Goal: Navigation & Orientation: Find specific page/section

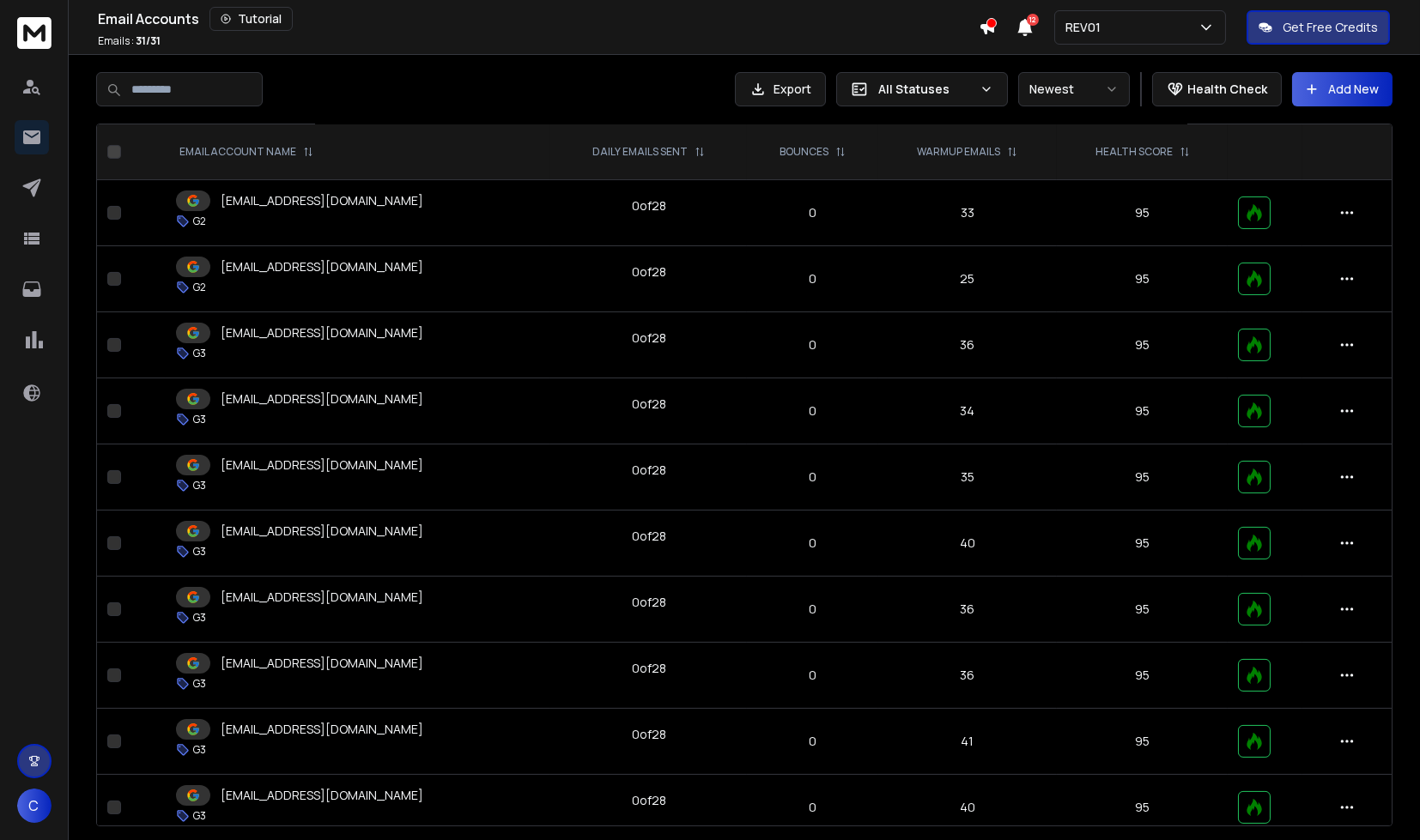
scroll to position [1240, 0]
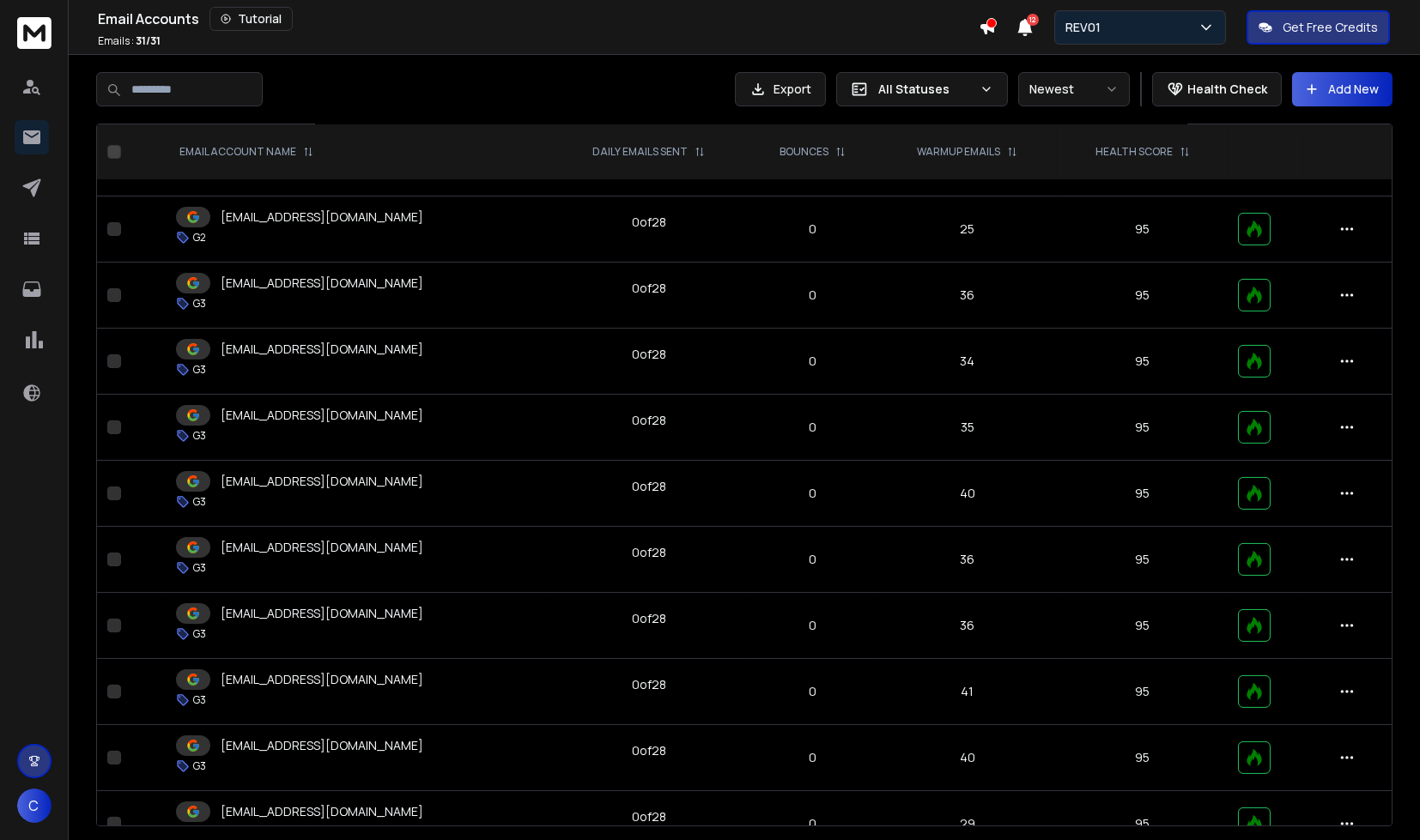
click at [1152, 37] on button "REV01" at bounding box center [1140, 27] width 172 height 34
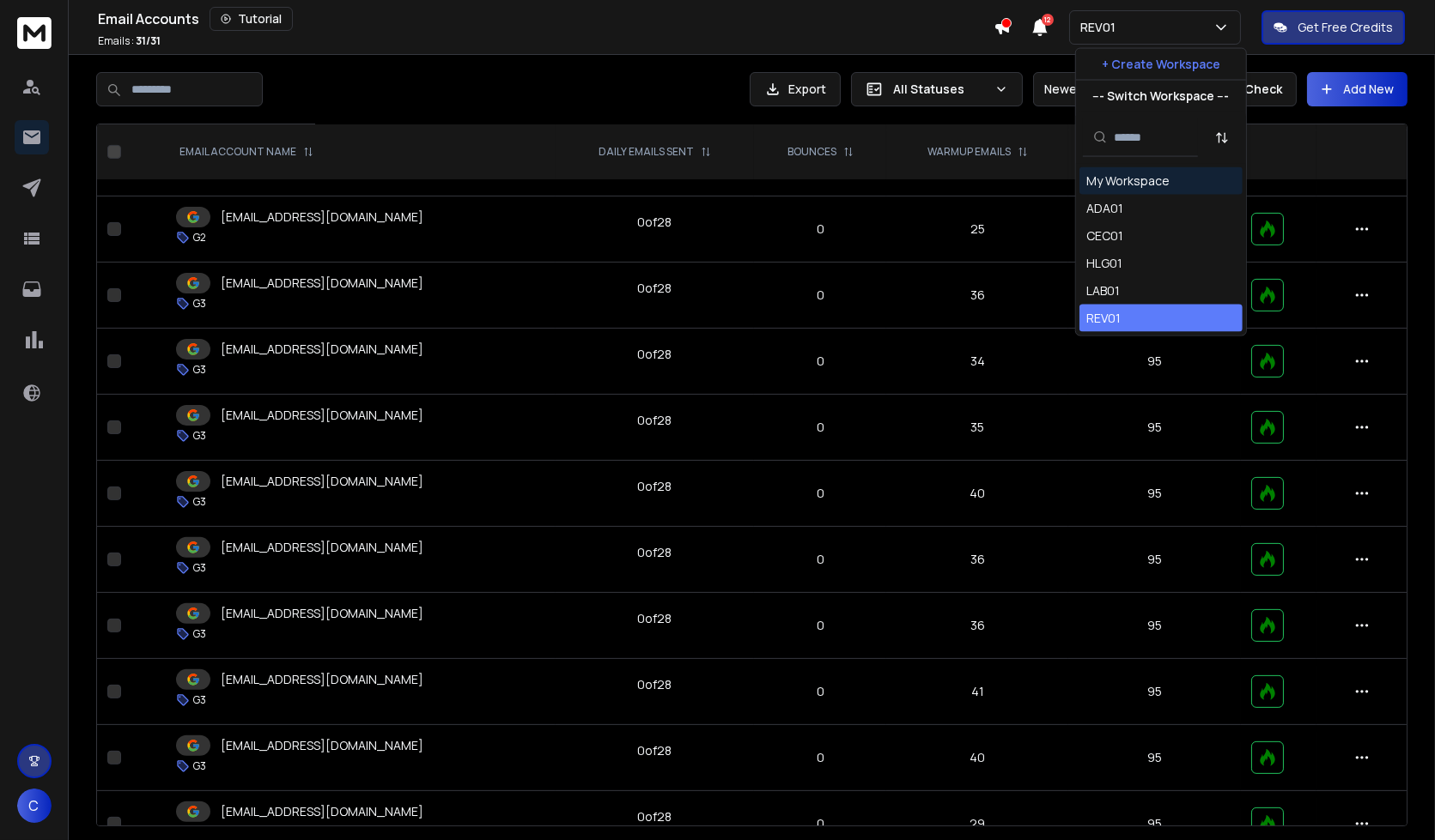
click at [1127, 187] on div "My Workspace" at bounding box center [1127, 181] width 83 height 17
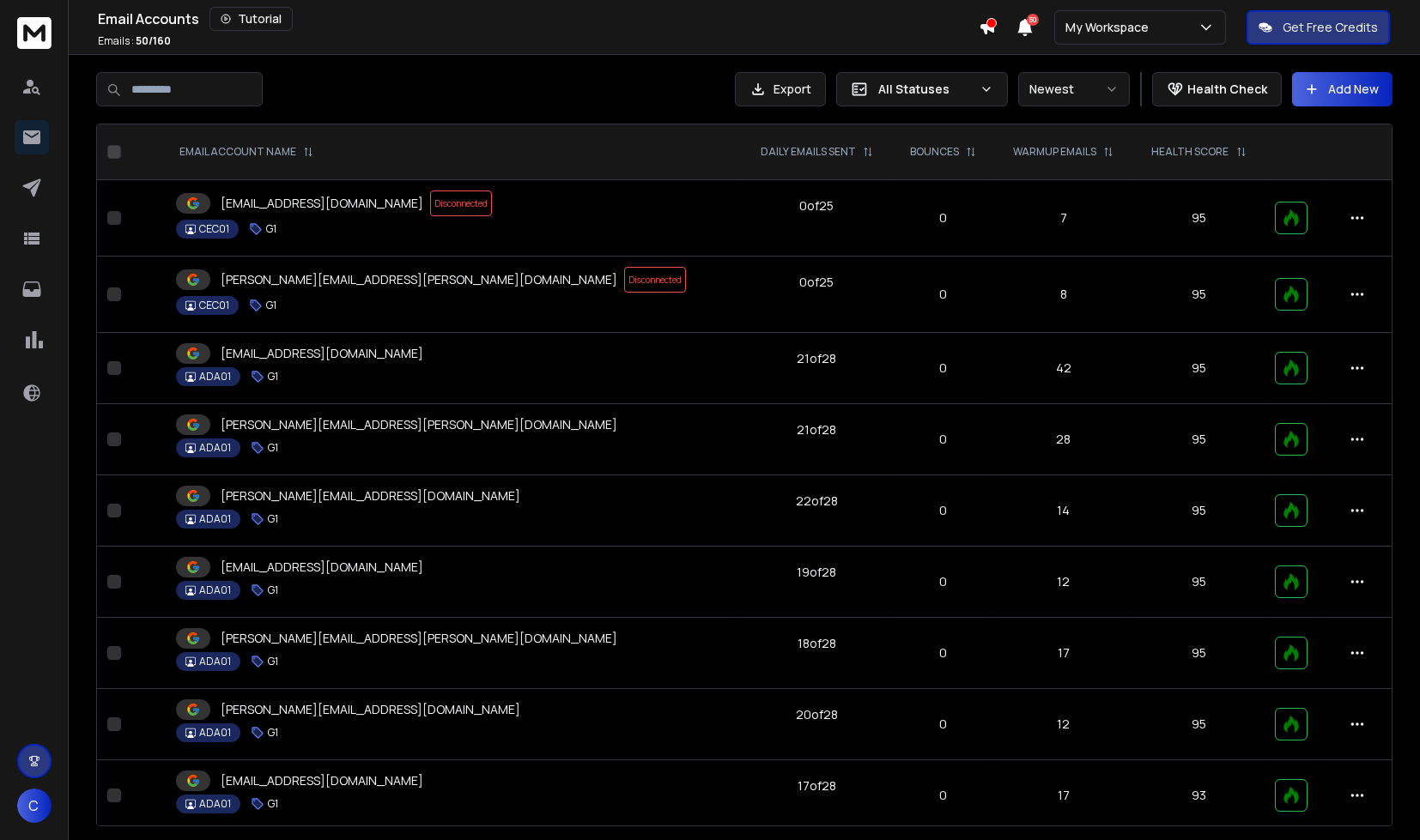
click at [1407, 66] on div "Export All Statuses Newest Health Check Add New EMAIL ACCOUNT NAME DAILY EMAILS…" at bounding box center [744, 449] width 1352 height 789
click at [1182, 15] on button "My Workspace" at bounding box center [1140, 27] width 172 height 34
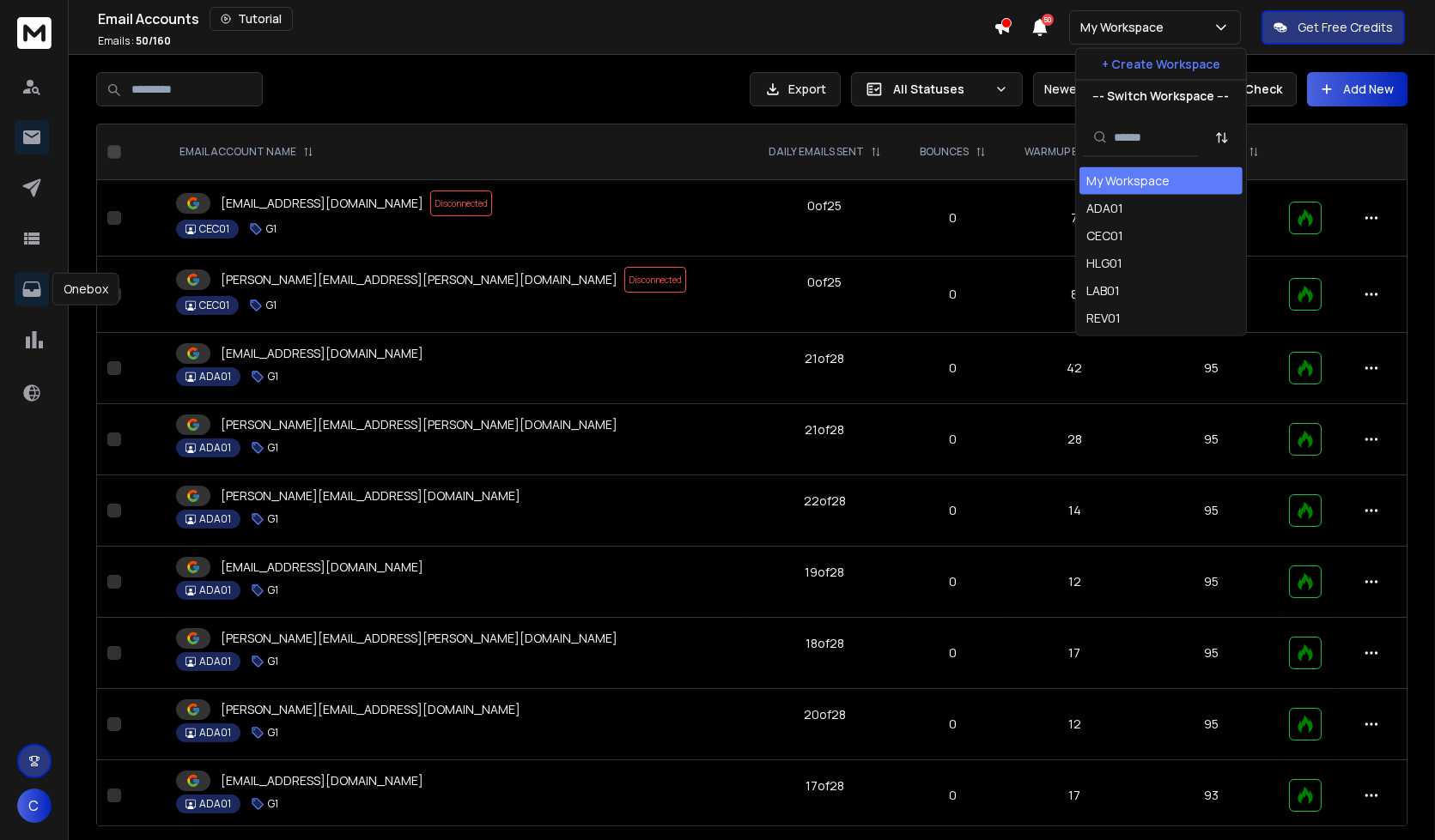
click at [34, 285] on icon at bounding box center [31, 289] width 21 height 21
